Goal: Information Seeking & Learning: Check status

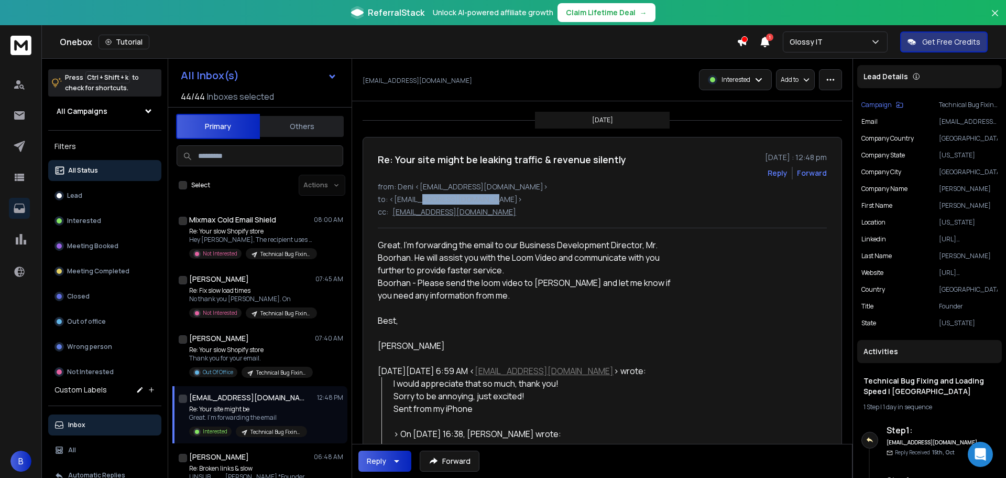
drag, startPoint x: 422, startPoint y: 201, endPoint x: 490, endPoint y: 201, distance: 67.1
click at [490, 201] on p "to: <alyson@alysoneastman.com>" at bounding box center [602, 199] width 449 height 10
copy p "alysoneastman.com"
click at [506, 265] on div "Great. I'm forwarding the email to our Business Development Director, Mr. Boorh…" at bounding box center [531, 258] width 306 height 38
click at [524, 257] on div "Great. I'm forwarding the email to our Business Development Director, Mr. Boorh…" at bounding box center [531, 258] width 306 height 38
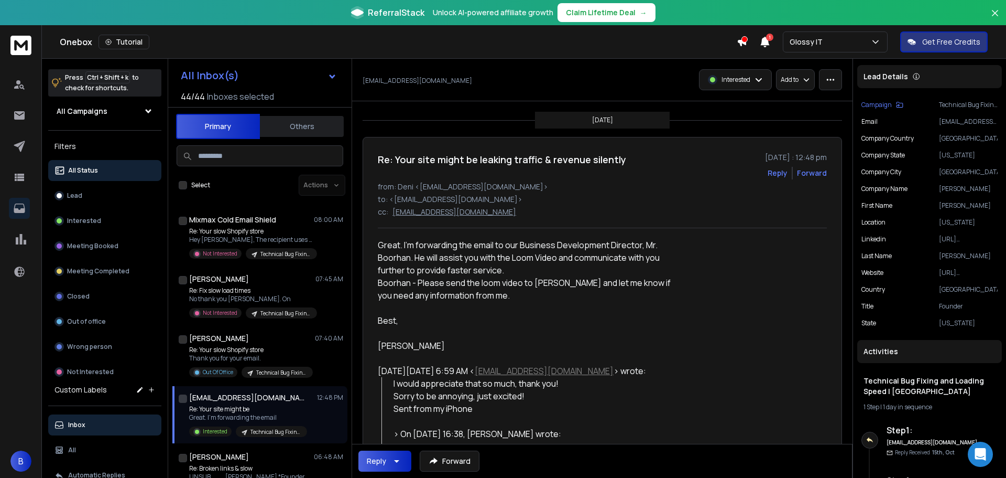
click at [571, 251] on div "Great. I'm forwarding the email to our Business Development Director, Mr. Boorh…" at bounding box center [531, 258] width 306 height 38
click at [334, 74] on icon at bounding box center [332, 76] width 9 height 9
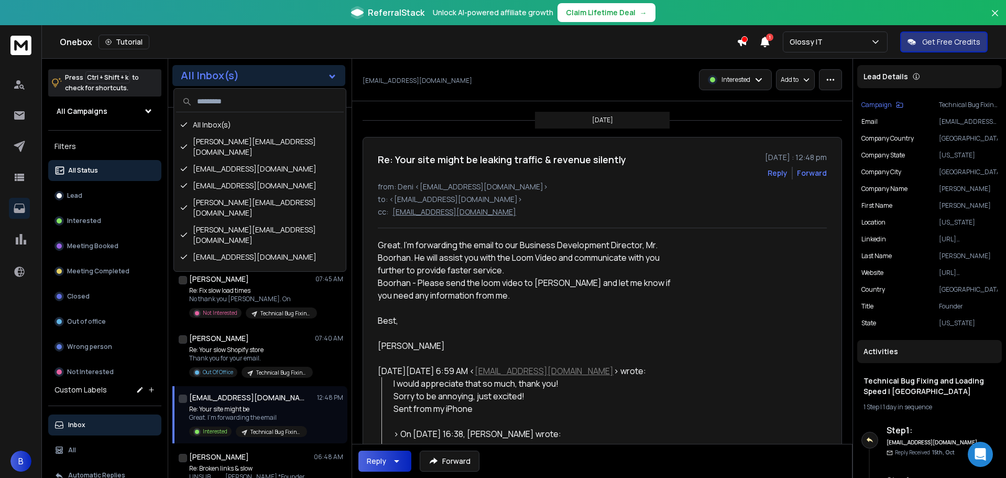
click at [334, 74] on icon at bounding box center [332, 76] width 9 height 9
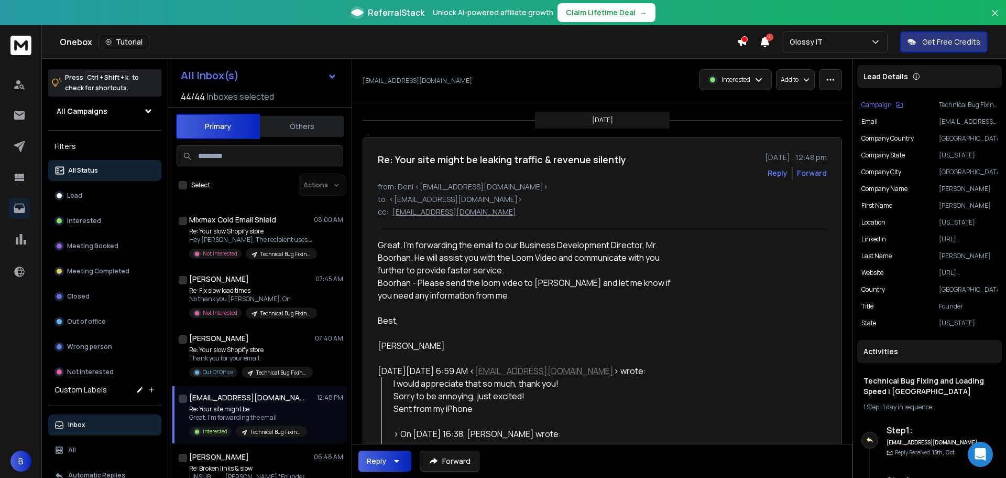
drag, startPoint x: 324, startPoint y: 74, endPoint x: 663, endPoint y: 196, distance: 360.0
click at [663, 196] on p "to: <alyson@alysoneastman.com>" at bounding box center [602, 199] width 449 height 10
click at [257, 158] on input at bounding box center [260, 155] width 167 height 21
click at [146, 108] on icon at bounding box center [148, 110] width 9 height 9
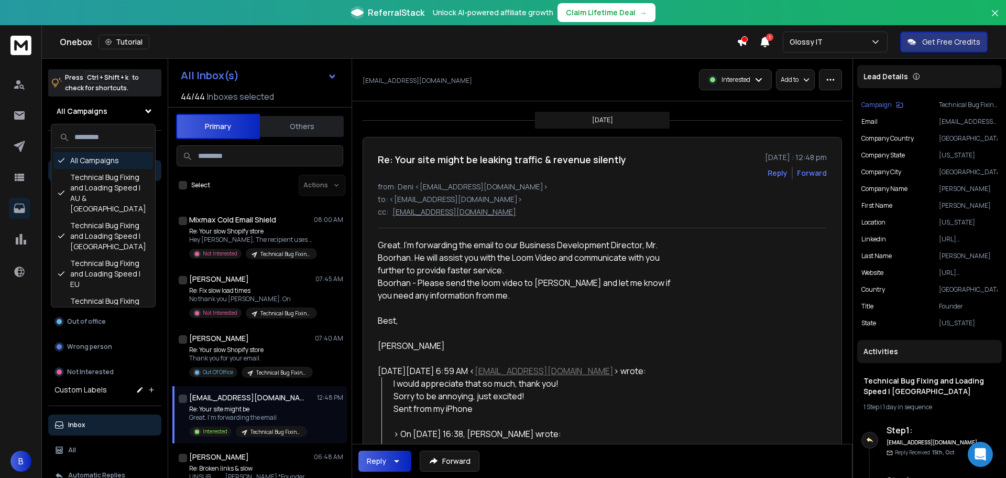
click at [55, 159] on div "All Campaigns" at bounding box center [103, 160] width 100 height 17
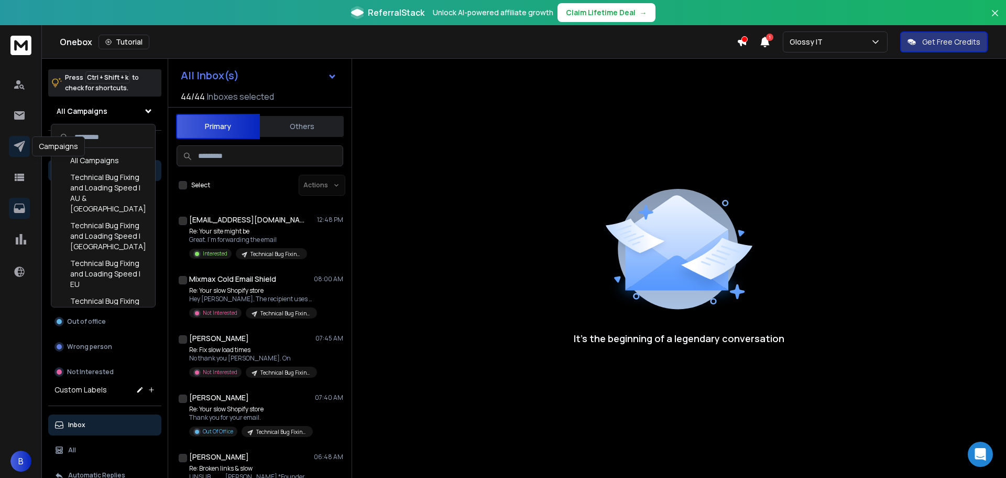
click at [19, 143] on icon at bounding box center [19, 146] width 13 height 13
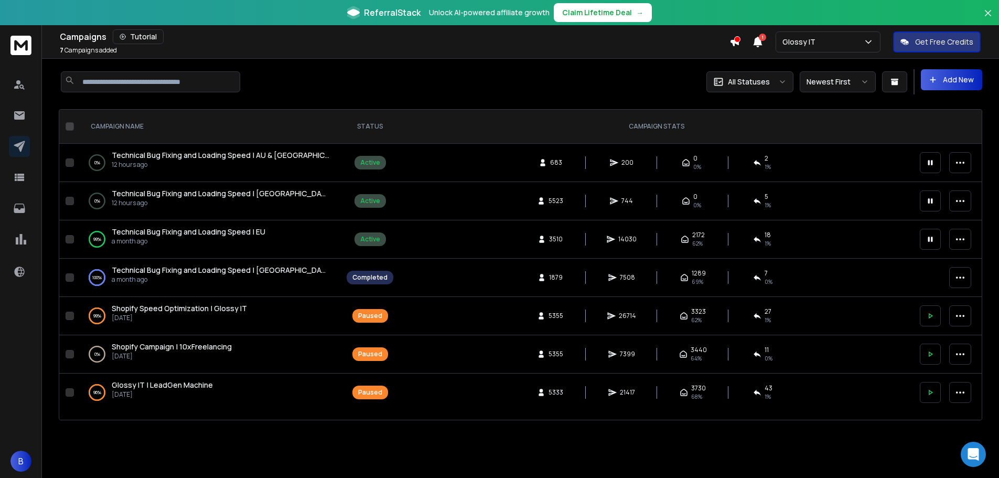
click at [421, 163] on div "683 200 0 0 % 2 1 %" at bounding box center [656, 162] width 501 height 17
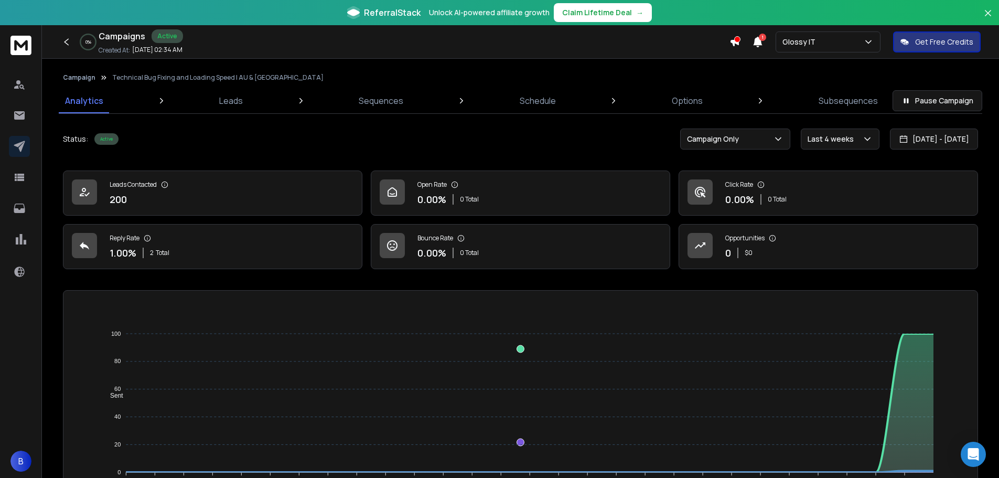
click at [305, 145] on div "Status: Active Pause Campaign Campaign Only Last 4 weeks 17 Sep 2025 - 15 Oct 2…" at bounding box center [520, 138] width 915 height 21
click at [20, 242] on icon at bounding box center [21, 239] width 10 height 10
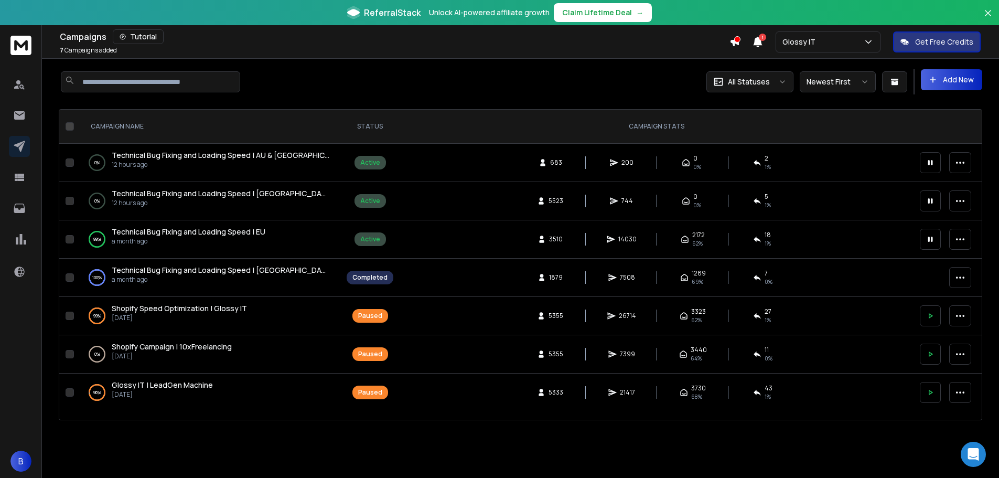
click at [406, 198] on div "5523 744 0 0 % 5 1 %" at bounding box center [656, 200] width 501 height 17
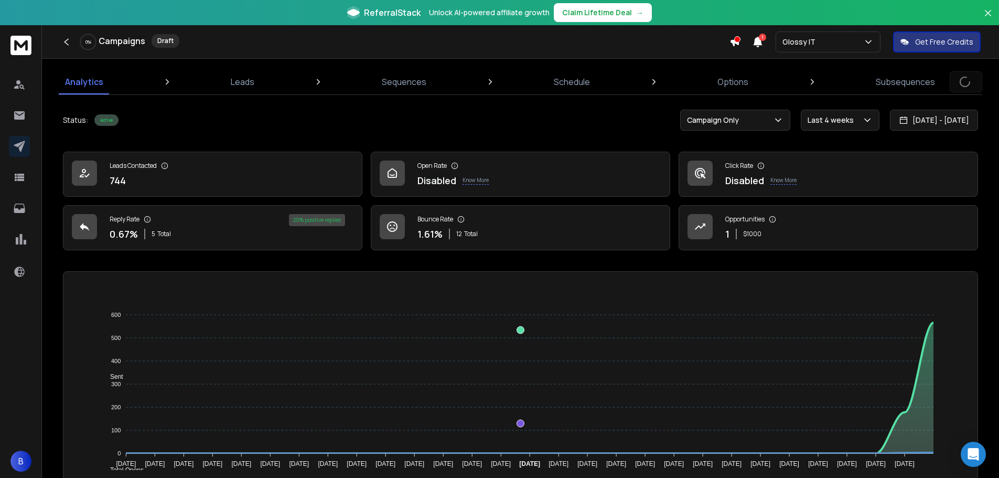
click at [457, 257] on div "Leads Contacted 744 Open Rate Disabled Know More Click Rate Disabled Know More …" at bounding box center [520, 430] width 915 height 558
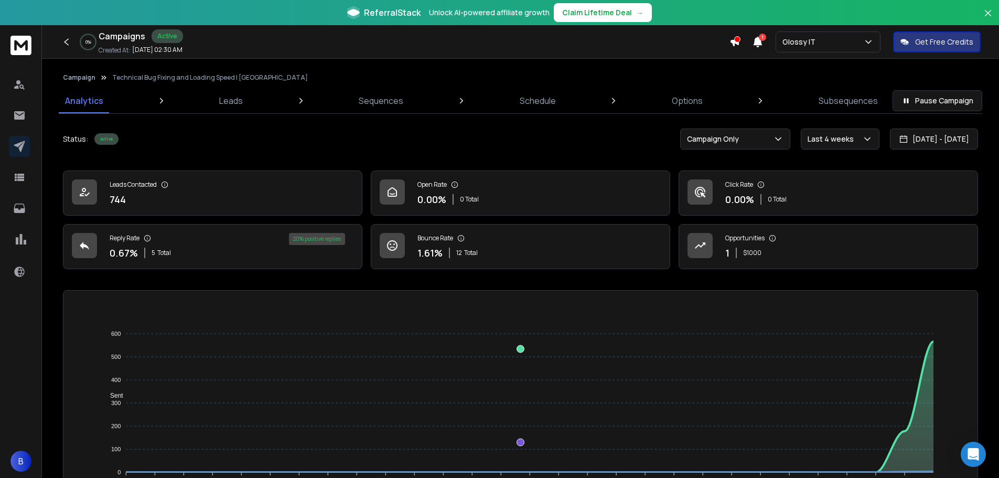
click at [425, 280] on div "Leads Contacted 744 Open Rate 0.00 % 0 Total Click Rate 0.00 % 0 Total Reply Ra…" at bounding box center [520, 449] width 915 height 558
click at [16, 208] on icon at bounding box center [19, 208] width 13 height 13
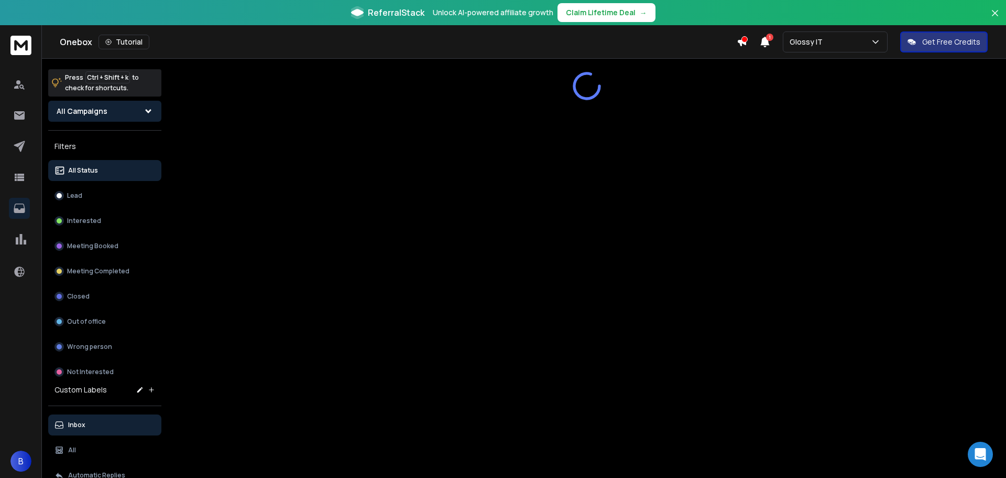
click at [145, 112] on icon at bounding box center [148, 111] width 6 height 4
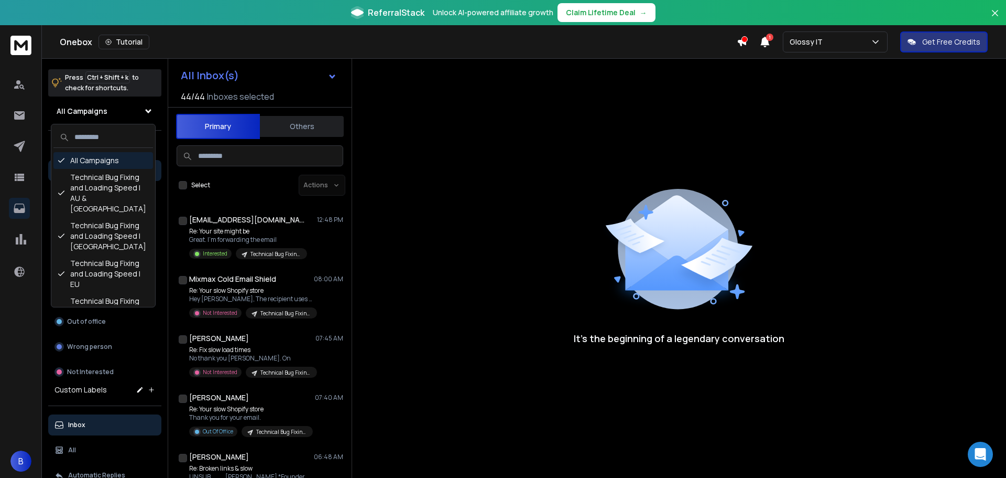
click at [59, 158] on icon at bounding box center [61, 160] width 8 height 8
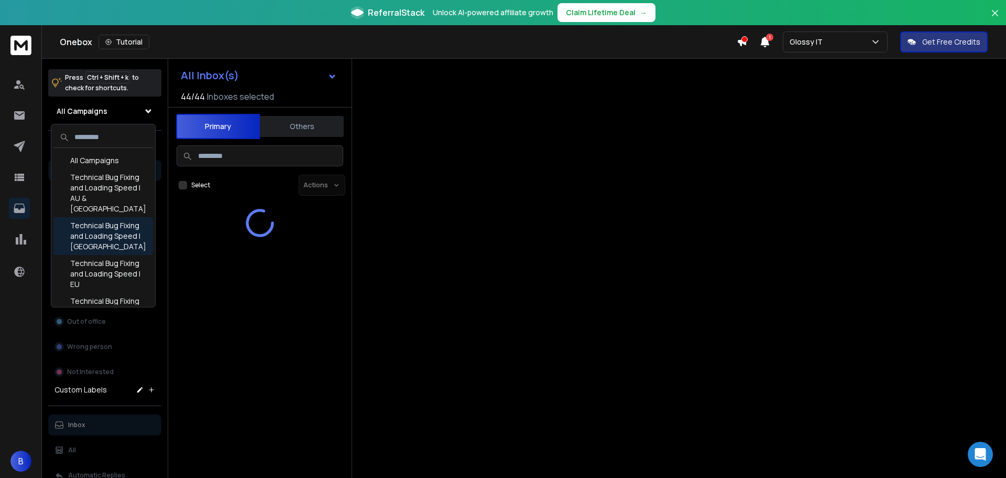
click at [62, 220] on div "Technical Bug Fixing and Loading Speed | [GEOGRAPHIC_DATA]" at bounding box center [103, 236] width 100 height 38
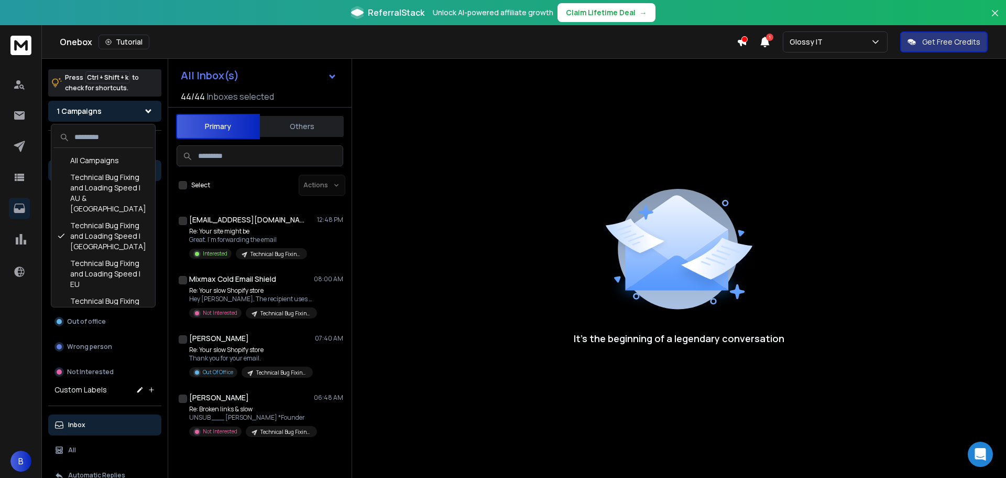
click at [144, 107] on icon at bounding box center [148, 110] width 9 height 9
click at [144, 108] on icon at bounding box center [148, 110] width 9 height 9
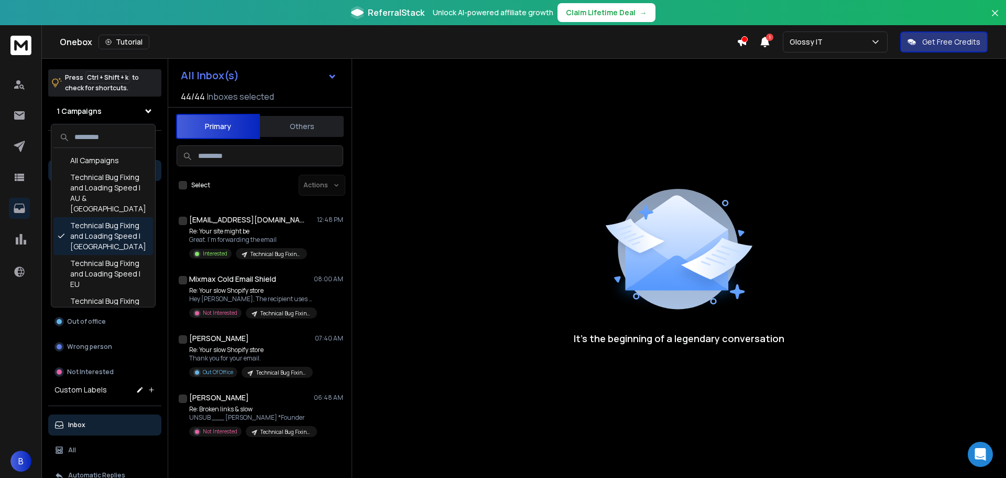
click at [109, 219] on div "Technical Bug Fixing and Loading Speed | [GEOGRAPHIC_DATA]" at bounding box center [103, 236] width 100 height 38
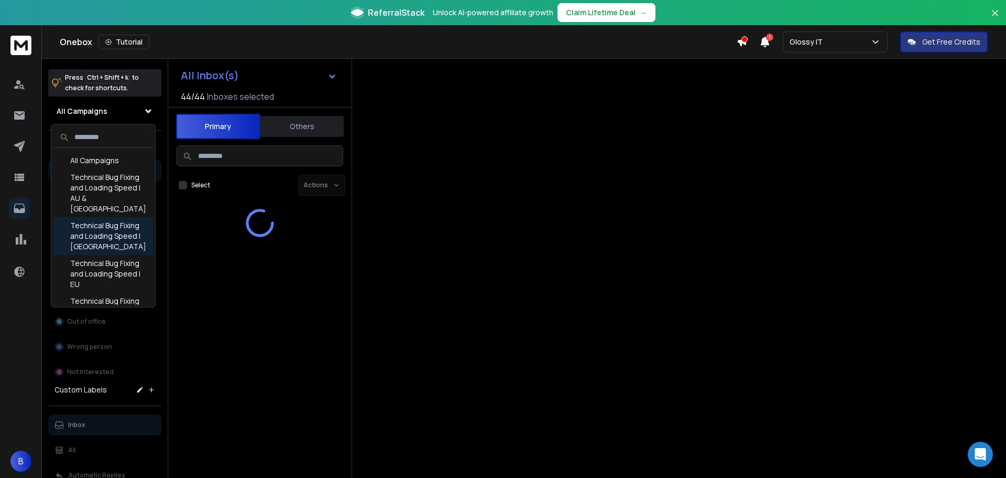
click at [109, 219] on div "Technical Bug Fixing and Loading Speed | [GEOGRAPHIC_DATA]" at bounding box center [103, 236] width 100 height 38
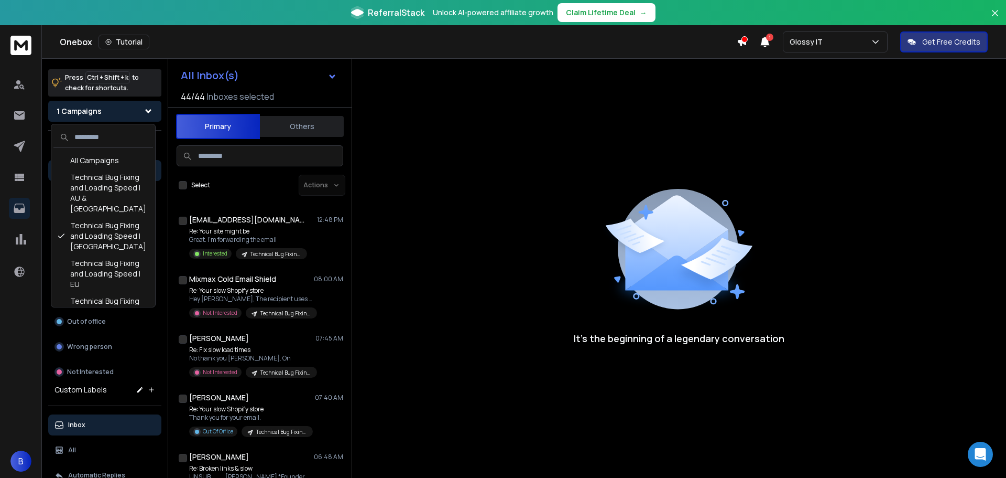
click at [147, 111] on icon at bounding box center [148, 111] width 6 height 4
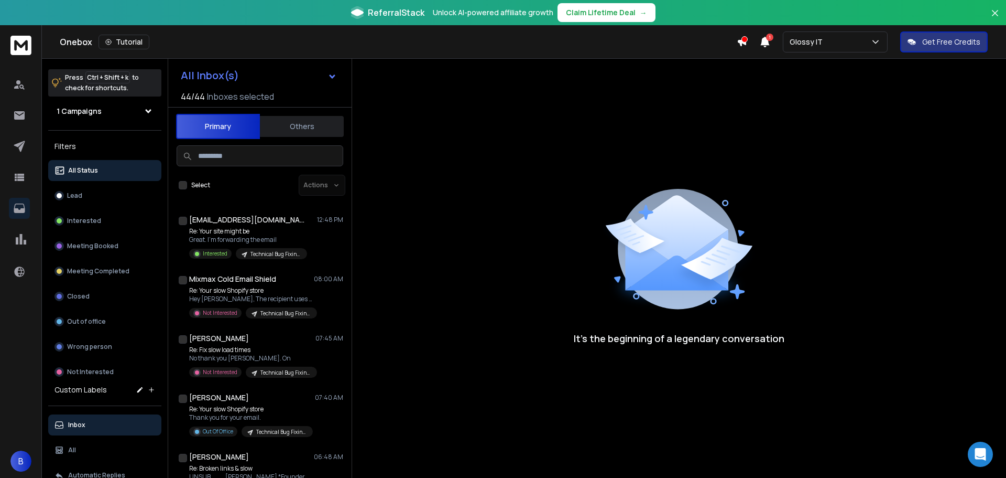
drag, startPoint x: 115, startPoint y: 111, endPoint x: 445, endPoint y: 224, distance: 347.9
click at [445, 224] on div "It’s the beginning of a legendary conversation" at bounding box center [679, 262] width 654 height 406
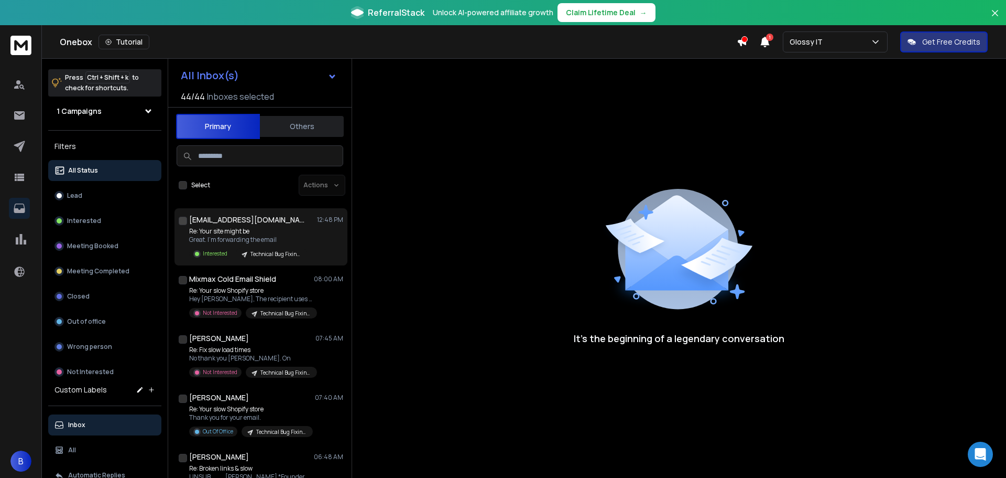
click at [308, 227] on div "Re: Your site might be Great. I'm forwarding the email Interested Technical Bug…" at bounding box center [266, 243] width 154 height 32
